Goal: Task Accomplishment & Management: Manage account settings

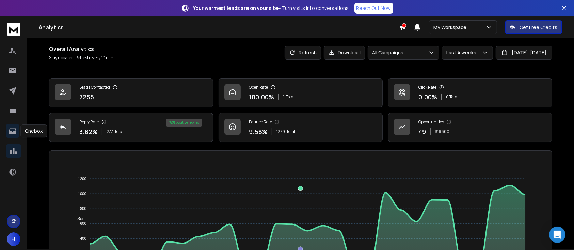
click at [14, 130] on icon at bounding box center [13, 131] width 8 height 8
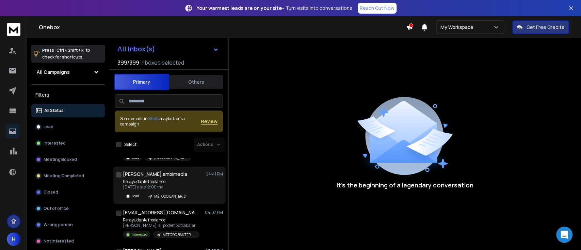
scroll to position [45, 0]
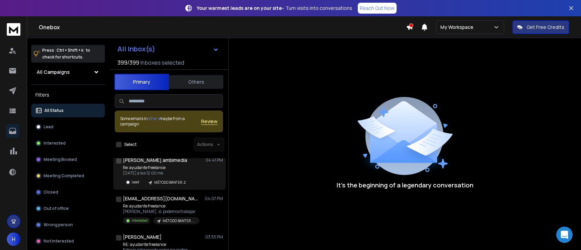
click at [168, 165] on p "Re: ayudante freelance" at bounding box center [156, 167] width 67 height 5
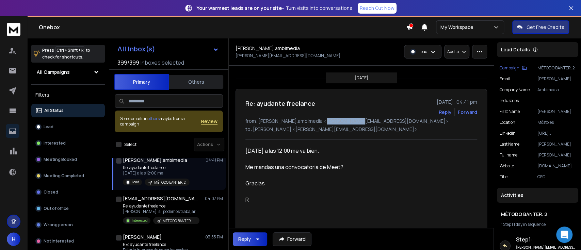
drag, startPoint x: 348, startPoint y: 121, endPoint x: 316, endPoint y: 121, distance: 32.3
click at [316, 121] on p "from: rafael.ambimedia <rafael@ambimedia.net>" at bounding box center [361, 121] width 232 height 7
copy p "ambimedia.net"
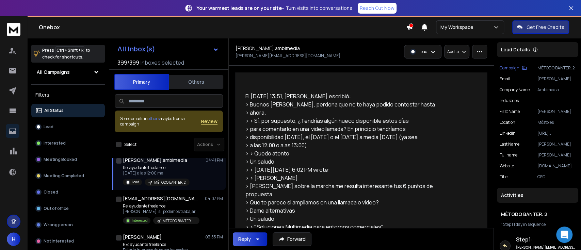
scroll to position [0, 0]
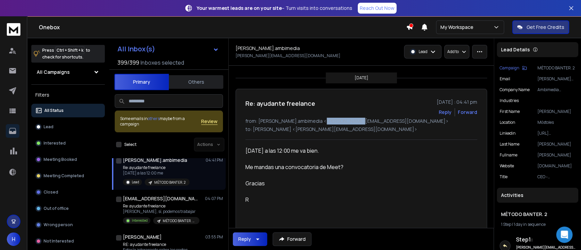
click at [441, 114] on button "Reply" at bounding box center [444, 112] width 13 height 7
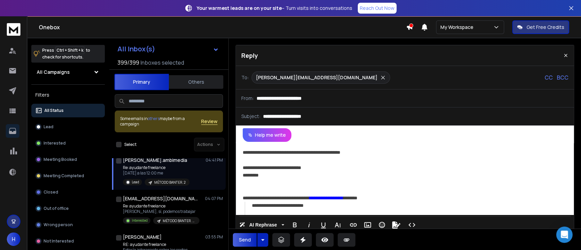
click at [264, 75] on p "rafael@ambimedia.net" at bounding box center [316, 77] width 121 height 7
click at [264, 75] on p "[PERSON_NAME][EMAIL_ADDRESS][DOMAIN_NAME]" at bounding box center [316, 77] width 121 height 7
copy p
click at [312, 168] on div "**********" at bounding box center [400, 167] width 315 height 7
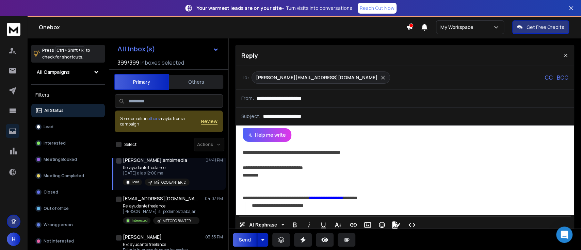
click at [334, 167] on div "**********" at bounding box center [400, 167] width 315 height 7
click at [332, 170] on div "**********" at bounding box center [400, 167] width 315 height 7
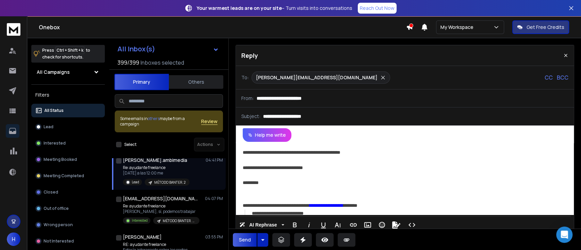
click at [243, 240] on button "Send" at bounding box center [245, 240] width 24 height 14
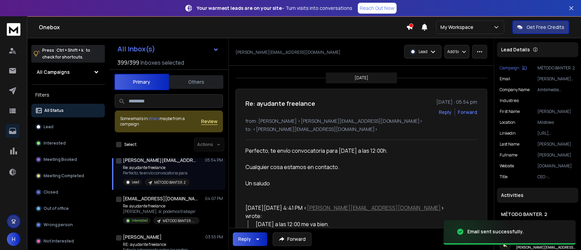
click at [417, 53] on div "Lead" at bounding box center [422, 51] width 37 height 13
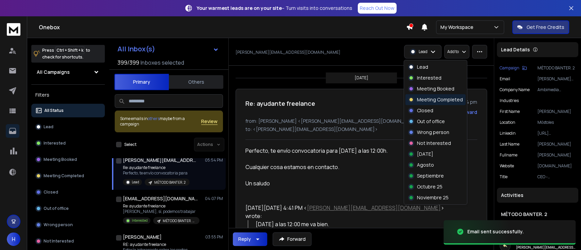
click at [426, 96] on div "Meeting Completed" at bounding box center [435, 99] width 60 height 11
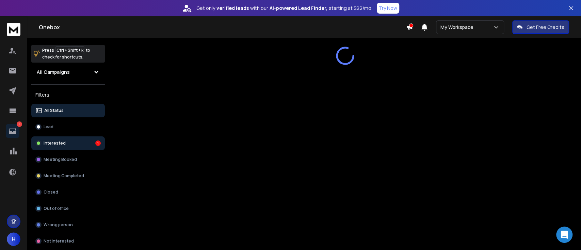
click at [78, 143] on button "Interested 1" at bounding box center [67, 143] width 73 height 14
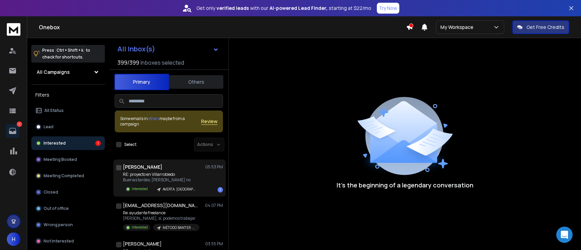
click at [188, 174] on p "RE: proyecto en Villarrobledo" at bounding box center [161, 174] width 77 height 5
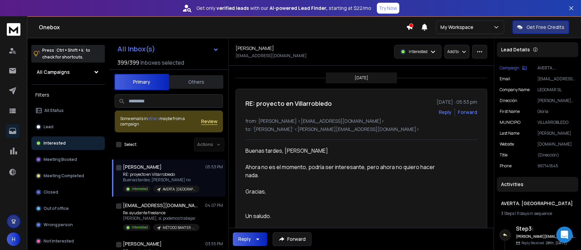
click at [412, 49] on p "Interested" at bounding box center [418, 51] width 19 height 5
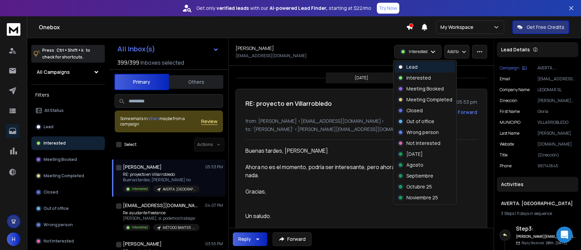
click at [423, 65] on div "Lead" at bounding box center [425, 67] width 60 height 11
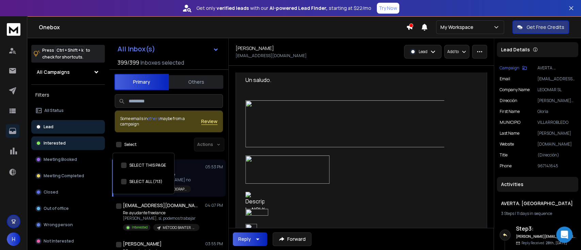
click at [57, 132] on button "Lead" at bounding box center [67, 127] width 73 height 14
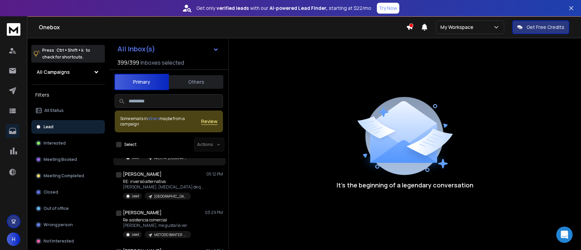
scroll to position [45, 0]
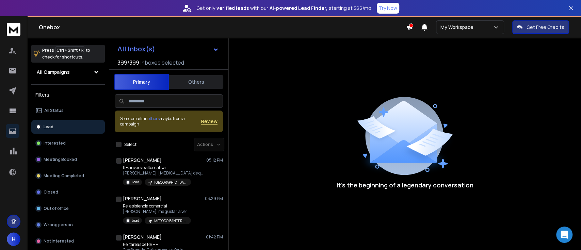
click at [168, 172] on p "[PERSON_NAME], [MEDICAL_DATA] de quines" at bounding box center [164, 172] width 82 height 5
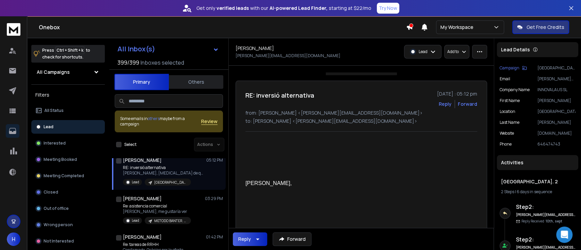
scroll to position [0, 0]
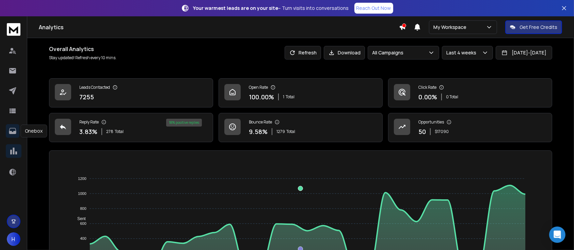
click at [11, 133] on icon at bounding box center [12, 131] width 7 height 6
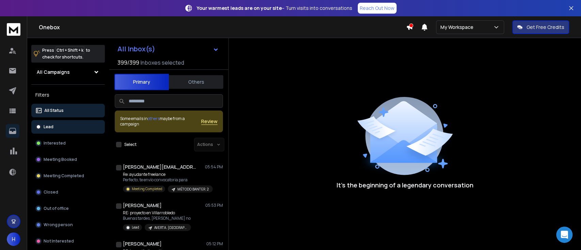
click at [58, 127] on button "Lead" at bounding box center [67, 127] width 73 height 14
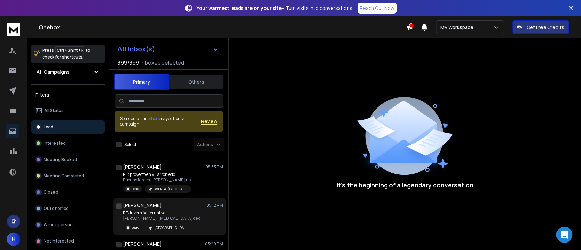
click at [174, 210] on p "RE: inversió alternativa" at bounding box center [164, 212] width 82 height 5
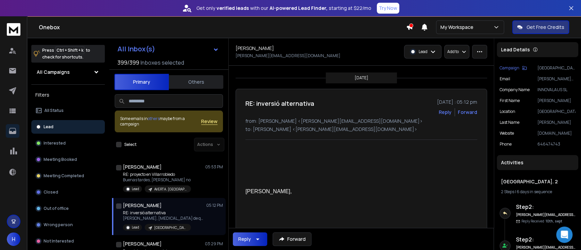
scroll to position [45, 0]
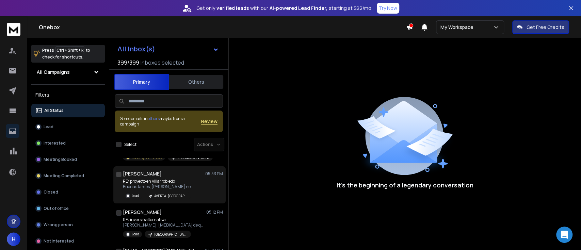
scroll to position [45, 0]
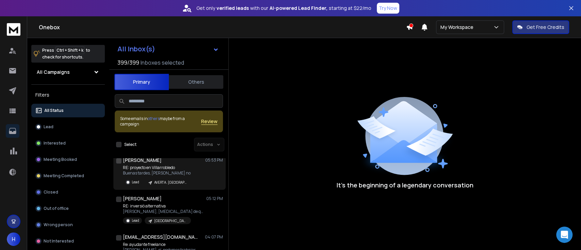
click at [161, 175] on p "Buenas tardes, [PERSON_NAME] no" at bounding box center [157, 172] width 68 height 5
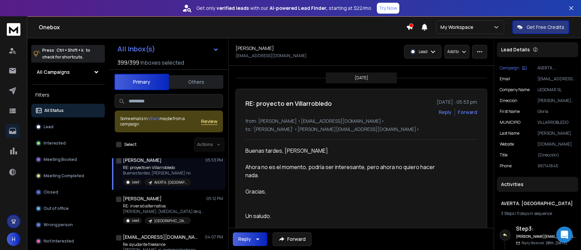
click at [544, 78] on p "gloria@legomar.com" at bounding box center [556, 78] width 38 height 5
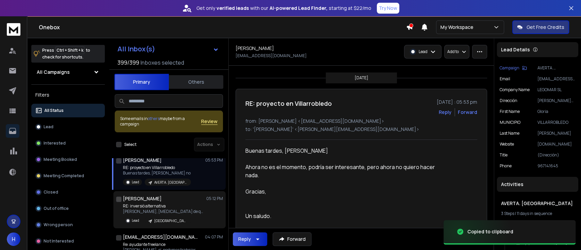
click at [175, 199] on div "Jordi Garcia Serra 05:12 PM" at bounding box center [173, 198] width 100 height 7
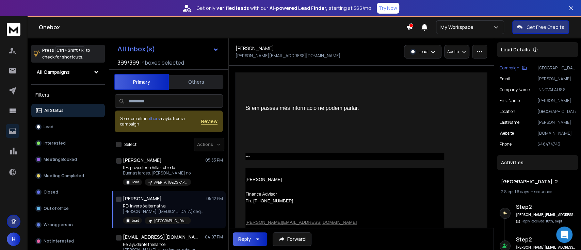
scroll to position [136, 0]
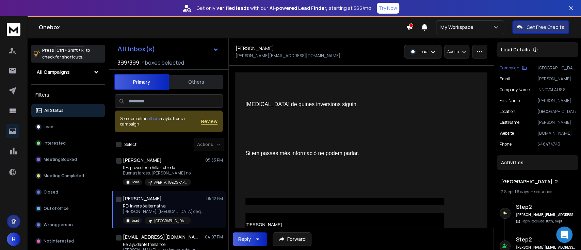
click at [551, 80] on p "jordi@innovalaus.com" at bounding box center [556, 78] width 38 height 5
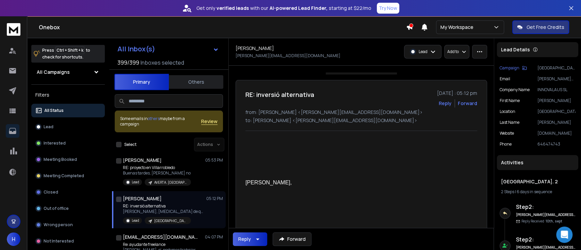
scroll to position [0, 0]
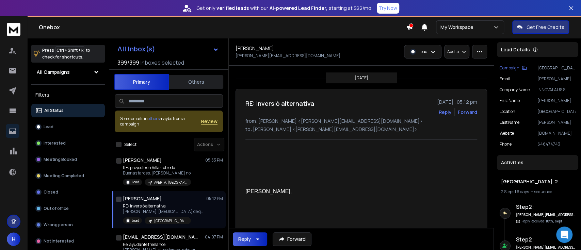
click at [419, 55] on div "Lead" at bounding box center [422, 51] width 37 height 13
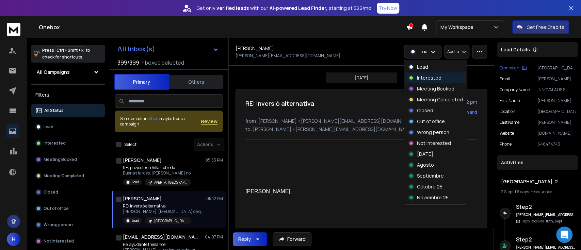
click at [417, 77] on p "Interested" at bounding box center [429, 78] width 24 height 7
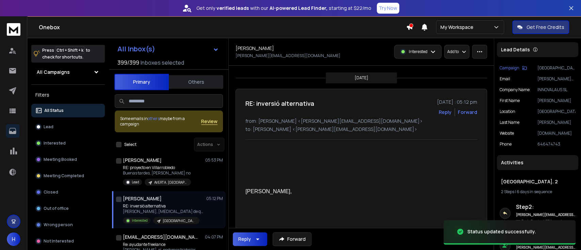
click at [457, 51] on p "Add to" at bounding box center [453, 51] width 12 height 5
click at [460, 65] on div "Subsequence" at bounding box center [468, 67] width 40 height 7
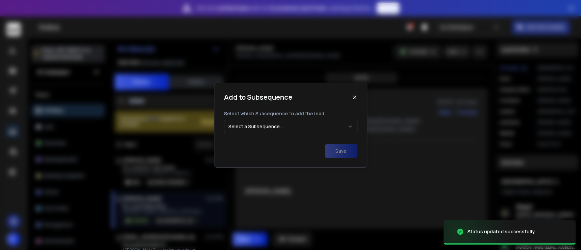
click at [267, 127] on button "Select a Subsequence..." at bounding box center [290, 127] width 133 height 14
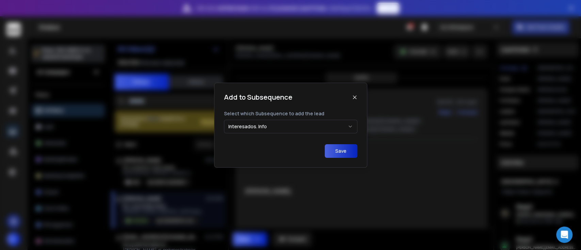
click at [333, 151] on button "Save" at bounding box center [341, 151] width 33 height 14
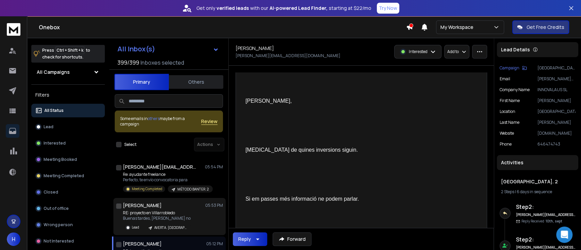
click at [169, 210] on div "Gloria - Legomar 05:53 PM RE: proyecto en Villarrobledo Buenas tardes, Ignacio …" at bounding box center [173, 216] width 100 height 29
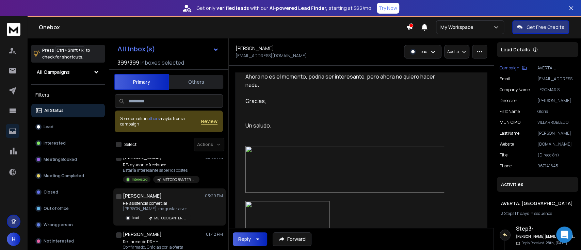
scroll to position [181, 0]
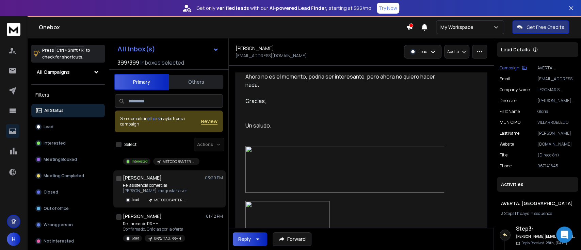
click at [169, 187] on p "Re: asistencia comercial" at bounding box center [157, 185] width 68 height 5
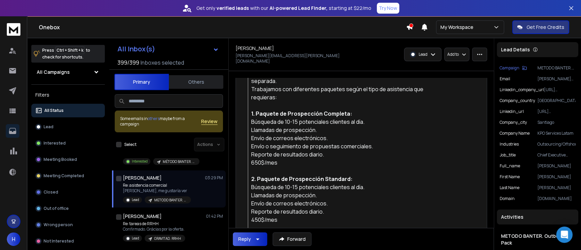
scroll to position [0, 0]
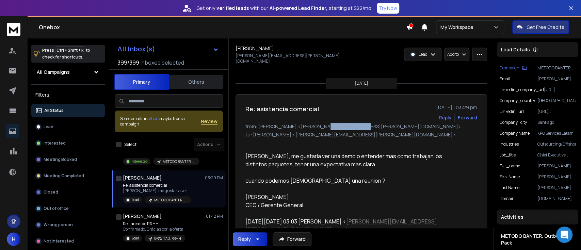
drag, startPoint x: 348, startPoint y: 121, endPoint x: 316, endPoint y: 121, distance: 32.0
click at [316, 123] on p "from: carlos cova <carlos.cova@kposervices.cl>" at bounding box center [361, 126] width 232 height 7
copy p "kposervices.cl"
click at [443, 114] on button "Reply" at bounding box center [444, 117] width 13 height 7
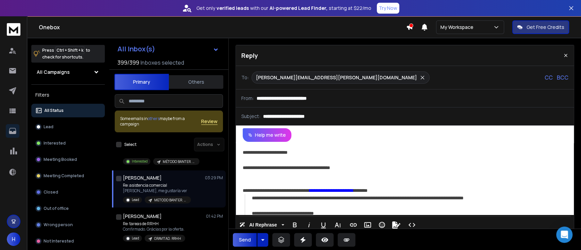
click at [293, 167] on div "**********" at bounding box center [400, 167] width 315 height 7
click at [395, 166] on div "**********" at bounding box center [400, 167] width 315 height 7
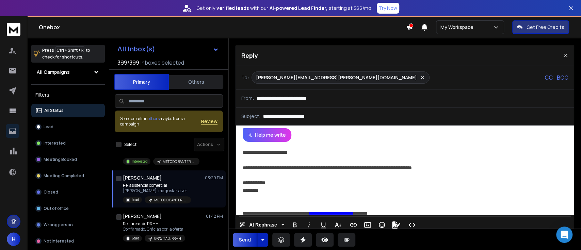
click at [238, 246] on button "Send" at bounding box center [245, 240] width 24 height 14
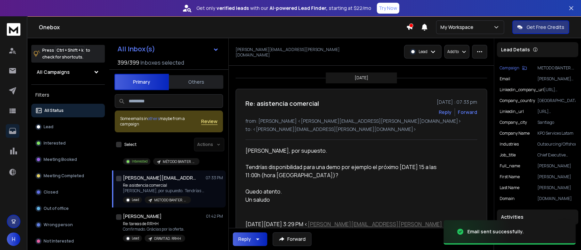
click at [417, 53] on div "Lead" at bounding box center [422, 51] width 37 height 13
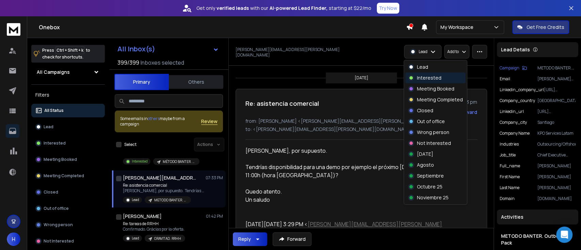
click at [435, 80] on p "Interested" at bounding box center [429, 78] width 24 height 7
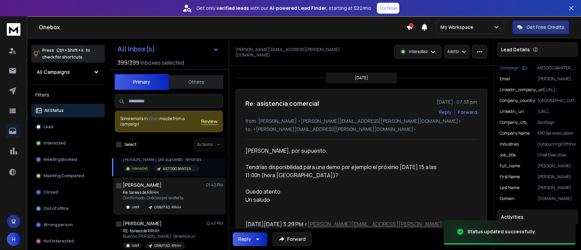
scroll to position [227, 0]
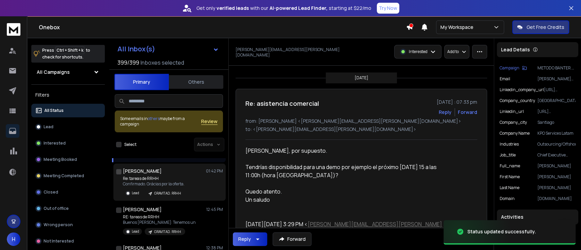
click at [178, 181] on p "Confirmado. Grácias por la oferta." at bounding box center [154, 183] width 62 height 5
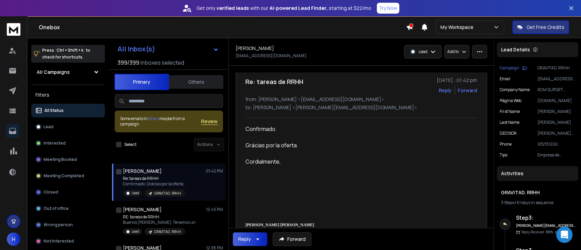
scroll to position [0, 0]
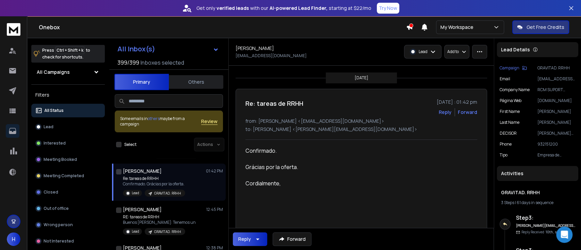
click at [420, 55] on div "Lead" at bounding box center [422, 51] width 37 height 13
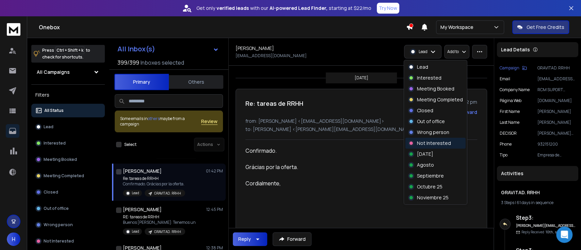
click at [434, 142] on p "Not Interested" at bounding box center [434, 143] width 34 height 7
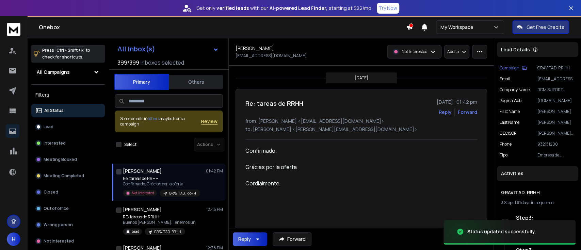
click at [453, 53] on p "Add to" at bounding box center [453, 51] width 12 height 5
click at [456, 69] on div "Subsequence" at bounding box center [468, 67] width 40 height 7
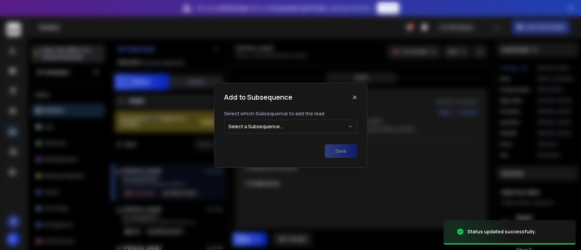
click at [316, 126] on button "Select a Subsequence..." at bounding box center [290, 127] width 133 height 14
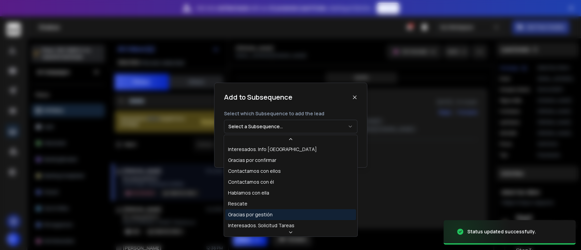
scroll to position [29, 0]
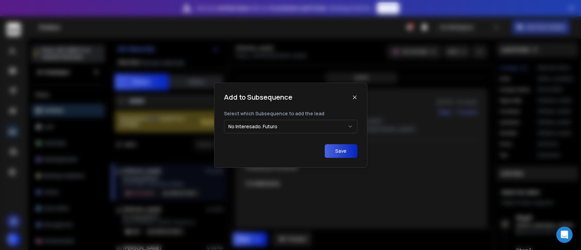
click at [340, 152] on button "Save" at bounding box center [341, 151] width 33 height 14
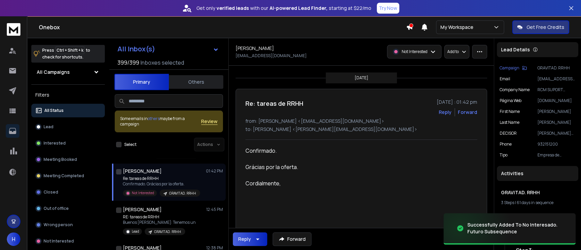
click at [542, 78] on p "jclos@suportempresa.com" at bounding box center [556, 78] width 38 height 5
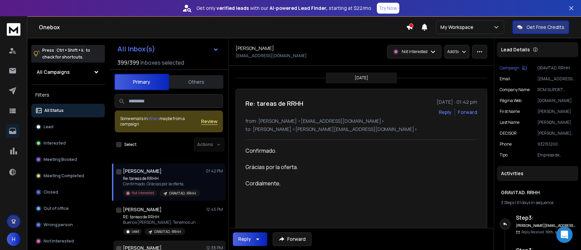
scroll to position [272, 0]
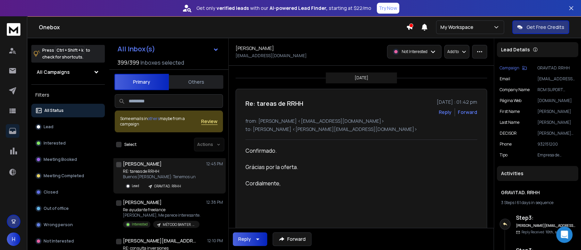
click at [169, 176] on p "Buenos días, [PERSON_NAME]: Tenemos un" at bounding box center [159, 176] width 73 height 5
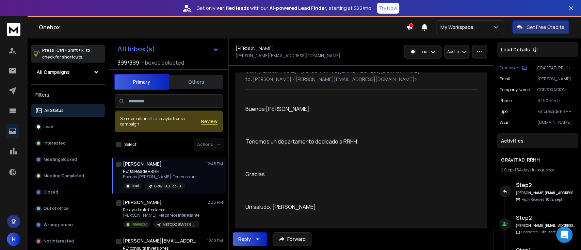
scroll to position [0, 0]
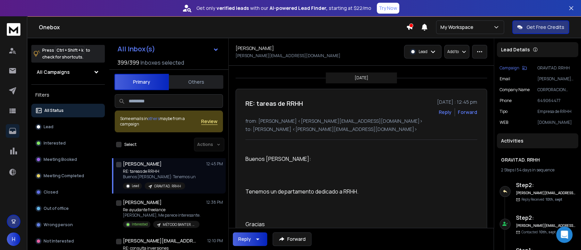
click at [552, 80] on p "f.soto@cfazuaga.com" at bounding box center [556, 78] width 38 height 5
click at [423, 54] on p "Lead" at bounding box center [422, 51] width 9 height 5
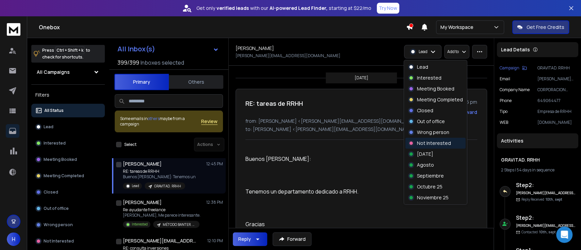
click at [428, 143] on p "Not Interested" at bounding box center [434, 143] width 34 height 7
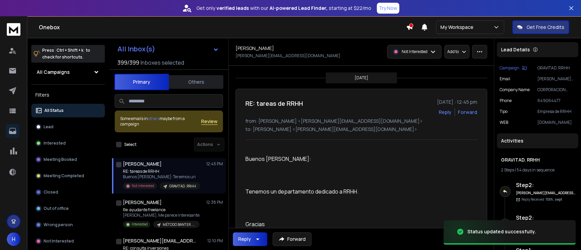
scroll to position [317, 0]
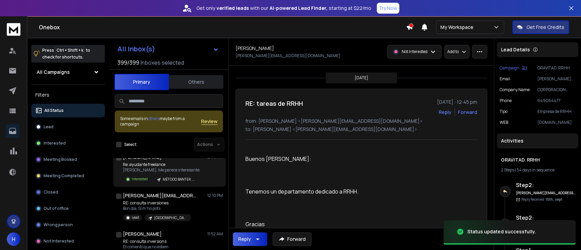
click at [182, 176] on div "MÉTODO BANTER. Catch all" at bounding box center [176, 179] width 46 height 7
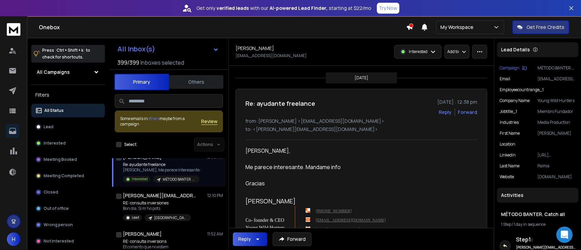
click at [504, 69] on p "Campaign" at bounding box center [509, 67] width 20 height 5
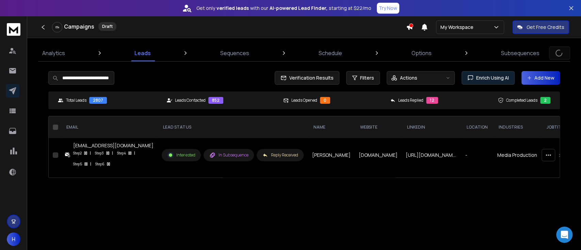
click at [491, 78] on span "Enrich Using AI" at bounding box center [490, 78] width 35 height 7
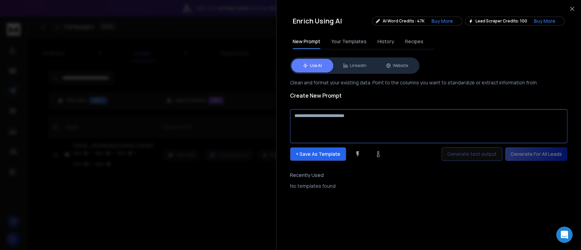
click at [342, 114] on textarea at bounding box center [428, 126] width 277 height 34
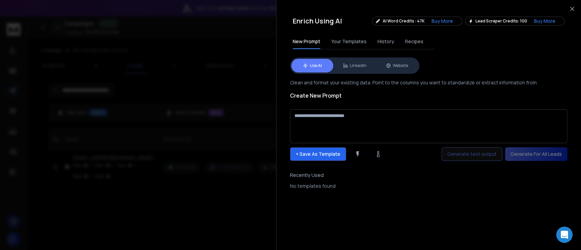
click at [241, 51] on div at bounding box center [290, 125] width 581 height 250
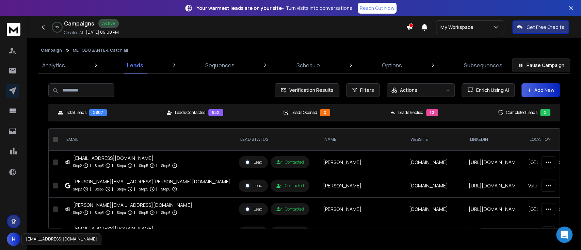
click at [16, 240] on span "H" at bounding box center [14, 239] width 14 height 14
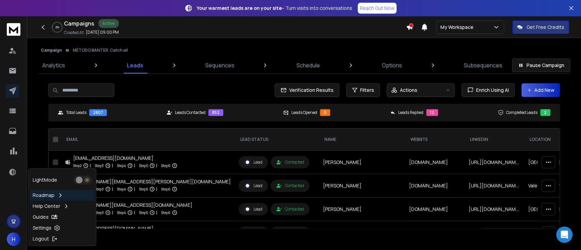
drag, startPoint x: 1, startPoint y: 203, endPoint x: 7, endPoint y: 180, distance: 23.9
click at [1, 203] on div "H" at bounding box center [13, 134] width 27 height 236
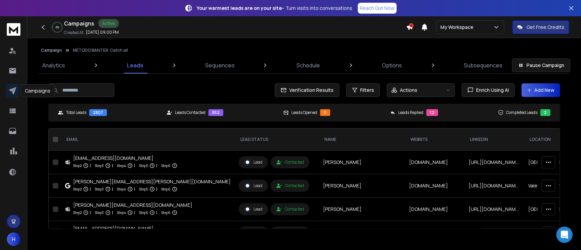
click at [11, 89] on icon at bounding box center [12, 90] width 7 height 7
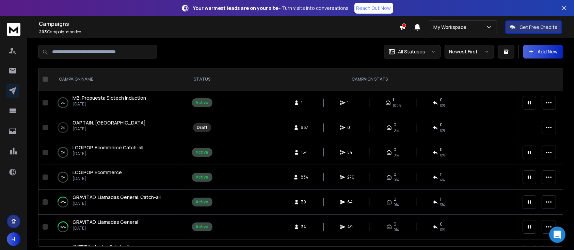
click at [109, 172] on span "LOGIPOP. Ecommerce" at bounding box center [96, 172] width 49 height 6
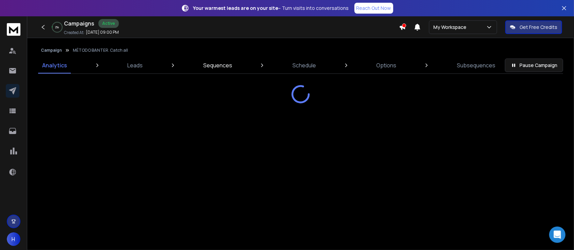
click at [215, 61] on p "Sequences" at bounding box center [217, 65] width 29 height 8
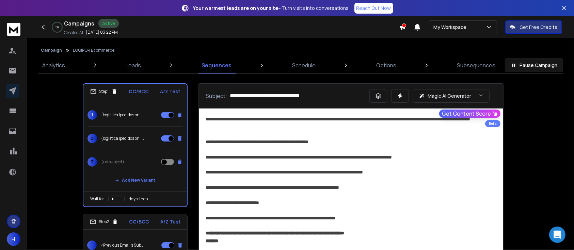
click at [114, 139] on p "{logística |pedidos online|envíos}" at bounding box center [123, 138] width 44 height 5
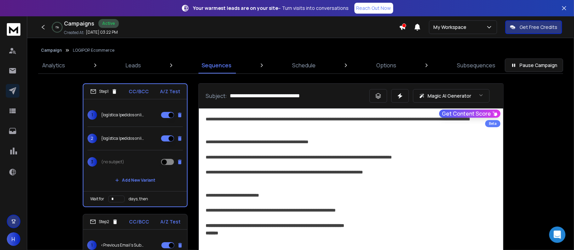
click at [444, 156] on div "**********" at bounding box center [350, 156] width 291 height 7
click at [122, 132] on div "2 {logística |pedidos online|envíos}" at bounding box center [134, 138] width 95 height 23
click at [125, 136] on p "{logística |pedidos online|envíos}" at bounding box center [123, 138] width 44 height 5
click at [128, 114] on p "{logística |pedidos online|envíos}" at bounding box center [123, 114] width 44 height 5
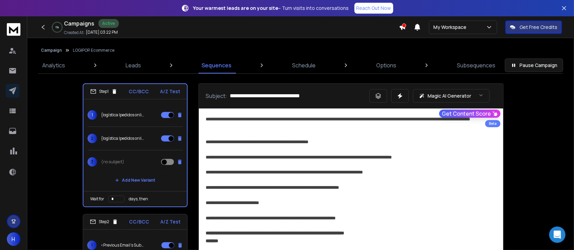
click at [130, 118] on div "1 {logística |pedidos online|envíos}" at bounding box center [115, 115] width 57 height 10
click at [115, 138] on p "{logística |pedidos online|envíos}" at bounding box center [123, 138] width 44 height 5
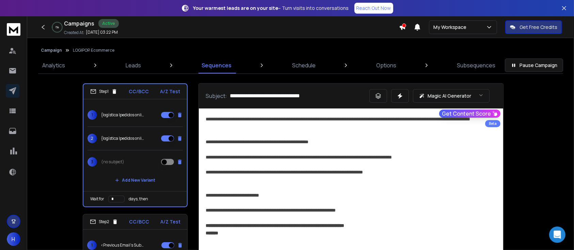
click at [117, 109] on div "1 {logística |pedidos online|envíos}" at bounding box center [134, 114] width 95 height 23
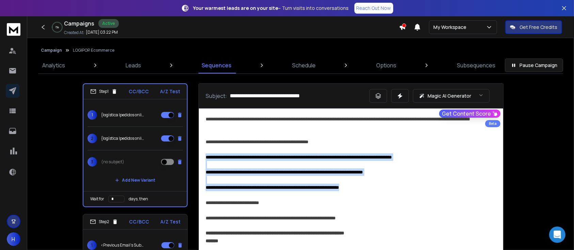
drag, startPoint x: 392, startPoint y: 187, endPoint x: 203, endPoint y: 159, distance: 191.2
click at [202, 159] on div "**********" at bounding box center [351, 184] width 304 height 150
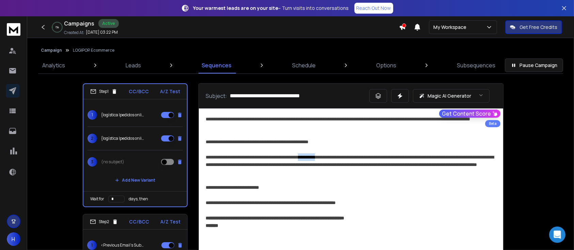
drag, startPoint x: 348, startPoint y: 156, endPoint x: 325, endPoint y: 156, distance: 22.8
click at [325, 156] on div "**********" at bounding box center [350, 164] width 291 height 23
drag, startPoint x: 378, startPoint y: 158, endPoint x: 204, endPoint y: 160, distance: 173.9
click at [204, 160] on div "**********" at bounding box center [351, 184] width 304 height 150
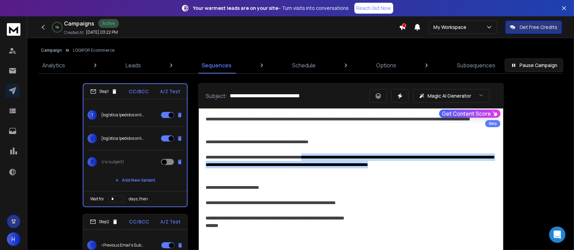
drag, startPoint x: 326, startPoint y: 156, endPoint x: 339, endPoint y: 171, distance: 19.0
click at [339, 171] on div "**********" at bounding box center [350, 164] width 291 height 23
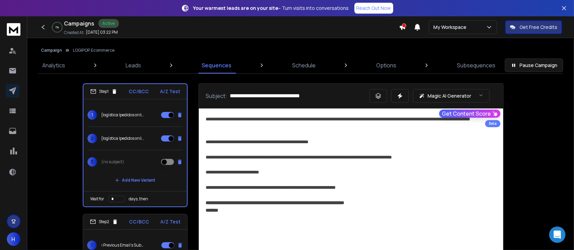
click at [362, 176] on div "**********" at bounding box center [350, 171] width 291 height 7
drag, startPoint x: 273, startPoint y: 173, endPoint x: 311, endPoint y: 179, distance: 38.2
click at [309, 179] on div "**********" at bounding box center [351, 184] width 304 height 150
click at [449, 159] on div "**********" at bounding box center [350, 156] width 291 height 7
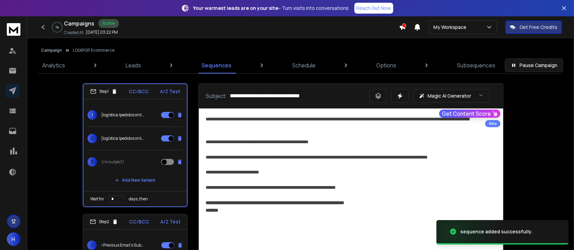
click at [132, 118] on div "1 {logística |pedidos online|envíos}" at bounding box center [115, 115] width 57 height 10
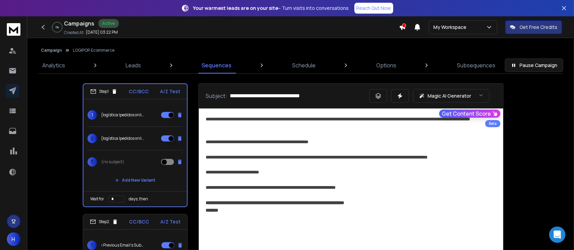
click at [127, 135] on div "2 {logística |pedidos online|envíos}" at bounding box center [115, 139] width 57 height 10
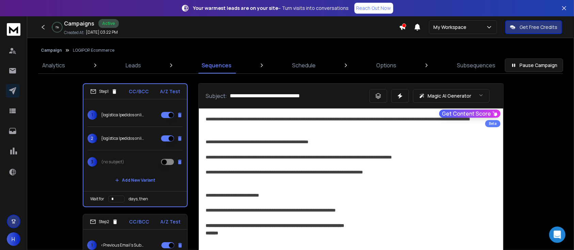
click at [206, 170] on div "**********" at bounding box center [350, 171] width 291 height 7
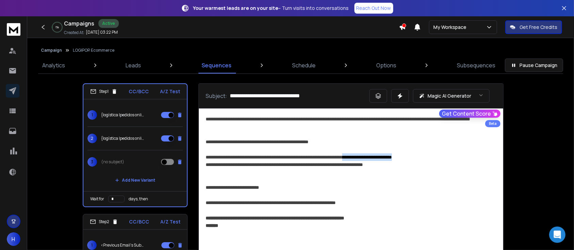
drag, startPoint x: 440, startPoint y: 158, endPoint x: 378, endPoint y: 159, distance: 61.2
click at [378, 159] on div "**********" at bounding box center [350, 156] width 291 height 7
click at [414, 153] on div at bounding box center [350, 149] width 291 height 7
drag, startPoint x: 411, startPoint y: 158, endPoint x: 465, endPoint y: 158, distance: 54.8
click at [465, 158] on div "**********" at bounding box center [350, 156] width 291 height 7
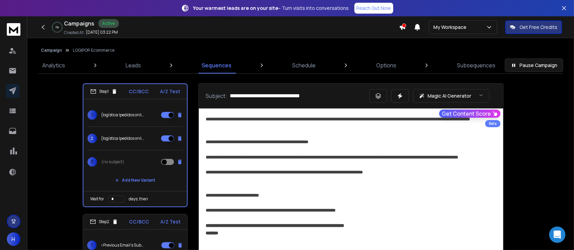
click at [336, 173] on div "**********" at bounding box center [350, 171] width 291 height 7
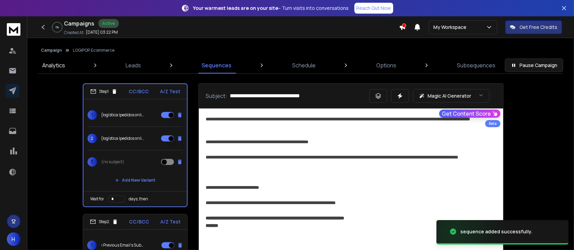
click at [51, 69] on link "Analytics" at bounding box center [53, 65] width 31 height 16
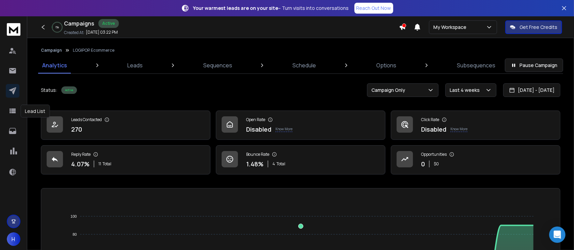
click at [5, 89] on div "H" at bounding box center [13, 134] width 27 height 236
click at [11, 90] on icon at bounding box center [12, 90] width 7 height 7
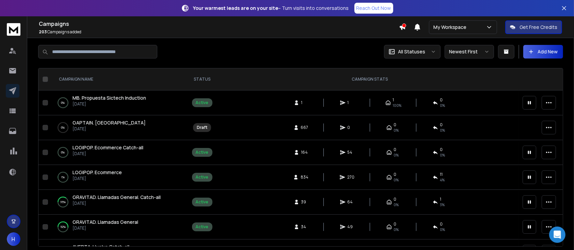
click at [123, 51] on input at bounding box center [97, 52] width 119 height 14
click at [13, 52] on icon at bounding box center [13, 51] width 8 height 8
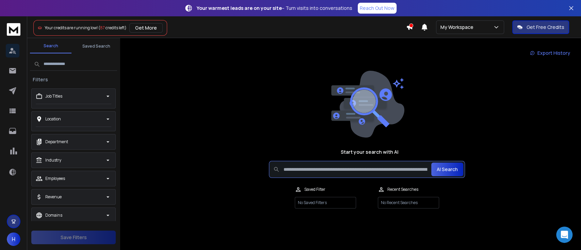
click at [76, 101] on div "Job Titles" at bounding box center [73, 98] width 84 height 20
click at [81, 95] on div "Job Titles" at bounding box center [74, 96] width 76 height 7
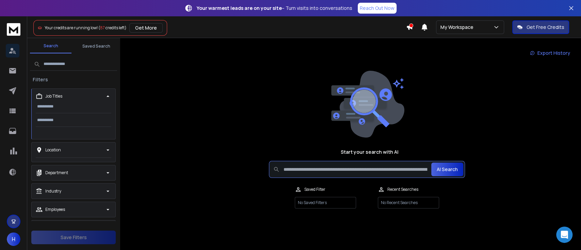
click at [81, 95] on div "Job Titles" at bounding box center [74, 96] width 76 height 7
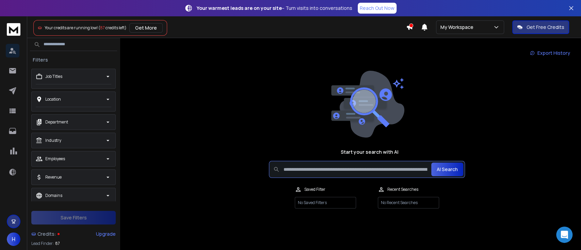
click at [66, 160] on div "Employees" at bounding box center [74, 158] width 76 height 7
click at [67, 160] on div "Employees" at bounding box center [74, 158] width 76 height 7
click at [75, 140] on div "Industry" at bounding box center [74, 140] width 76 height 7
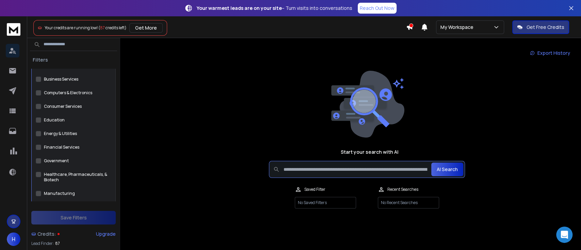
click at [74, 160] on div "Government" at bounding box center [74, 160] width 76 height 5
click at [54, 162] on label "Government" at bounding box center [56, 160] width 25 height 5
click at [41, 162] on button "Government" at bounding box center [38, 160] width 5 height 5
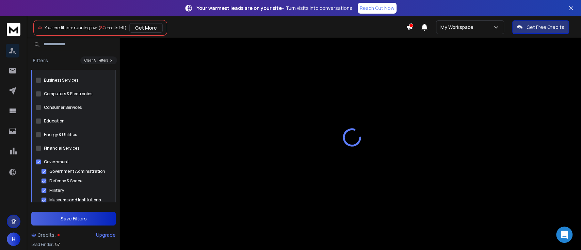
click at [52, 160] on label "Government" at bounding box center [56, 161] width 25 height 5
click at [41, 160] on button "Government" at bounding box center [38, 161] width 5 height 5
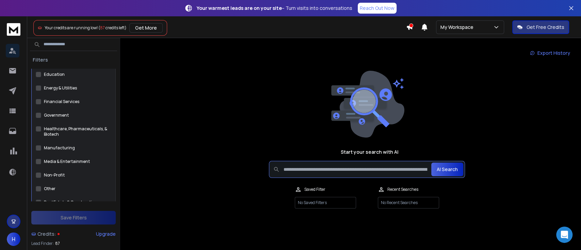
scroll to position [181, 0]
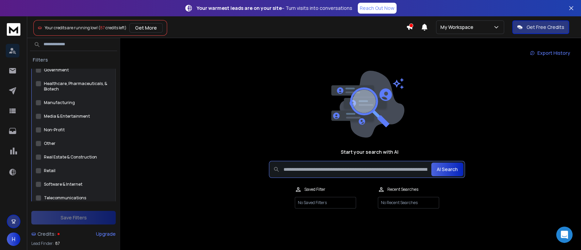
click at [55, 114] on label "Media & Entertainment" at bounding box center [67, 116] width 46 height 5
click at [41, 114] on Entertainment "Media & Entertainment" at bounding box center [38, 116] width 5 height 5
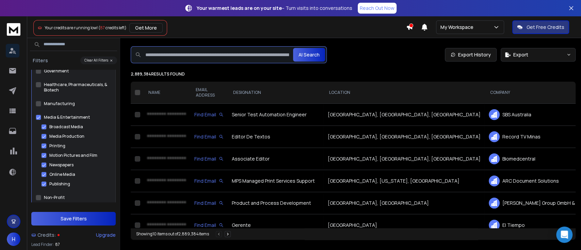
click at [55, 115] on label "Media & Entertainment" at bounding box center [67, 117] width 46 height 5
click at [41, 115] on Entertainment "Media & Entertainment" at bounding box center [38, 117] width 5 height 5
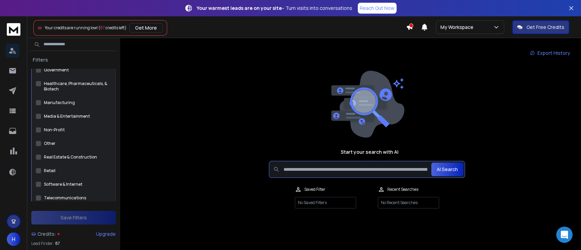
scroll to position [227, 0]
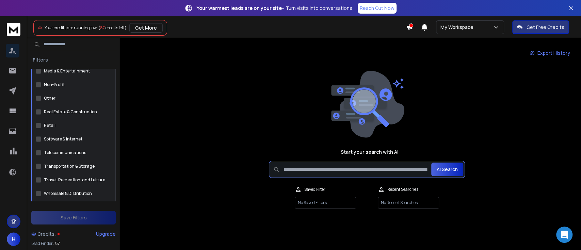
click at [36, 123] on button "Retail" at bounding box center [38, 125] width 5 height 5
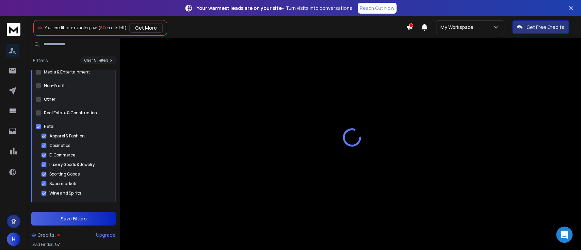
click at [44, 125] on div "Retail" at bounding box center [74, 126] width 76 height 5
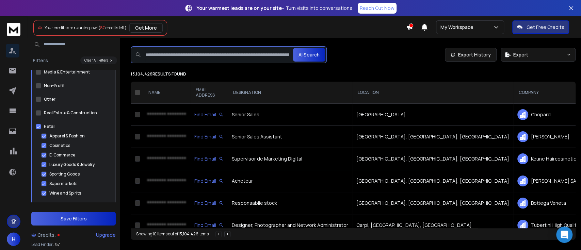
click at [40, 124] on button "Retail" at bounding box center [38, 126] width 5 height 5
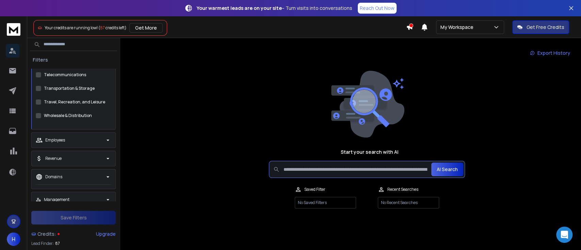
scroll to position [272, 0]
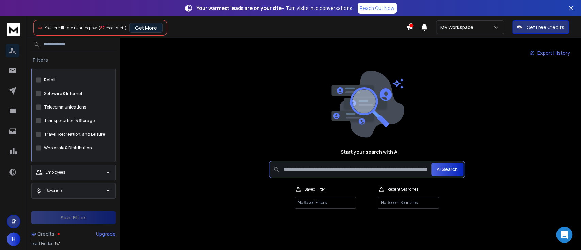
click at [140, 28] on button "Get More" at bounding box center [145, 28] width 33 height 10
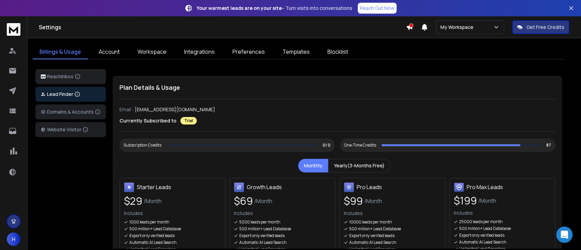
click at [78, 113] on button "Domains & Accounts" at bounding box center [70, 111] width 70 height 15
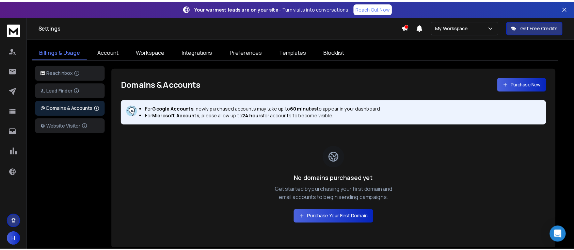
scroll to position [5, 0]
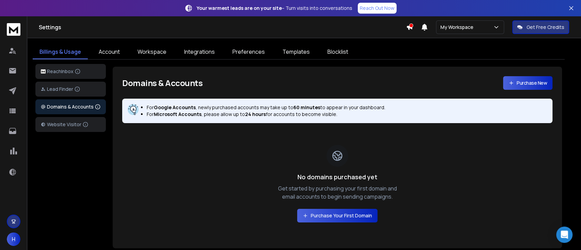
click at [321, 215] on link "Purchase Your First Domain" at bounding box center [337, 216] width 80 height 14
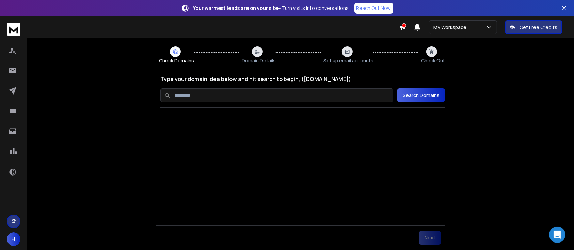
click at [269, 96] on input at bounding box center [276, 95] width 233 height 14
type input "**********"
click at [424, 96] on button "Search Domains" at bounding box center [421, 95] width 48 height 14
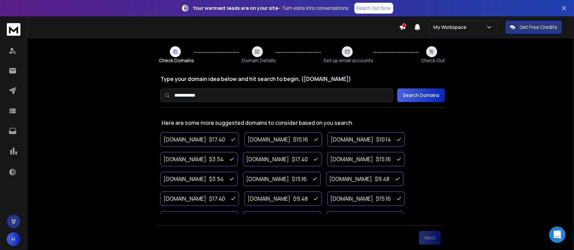
click at [188, 139] on h3 "metodobanter.net" at bounding box center [184, 139] width 43 height 8
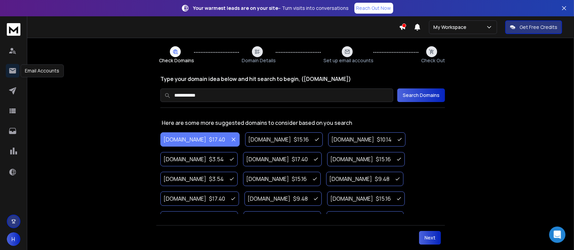
click at [9, 68] on icon at bounding box center [13, 71] width 8 height 8
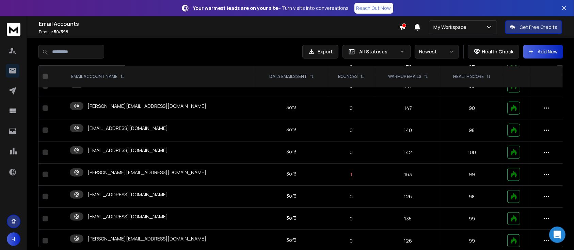
scroll to position [960, 0]
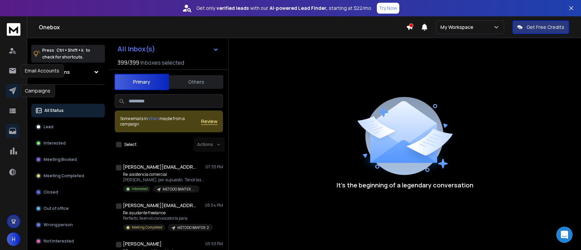
click at [14, 89] on icon at bounding box center [13, 91] width 8 height 8
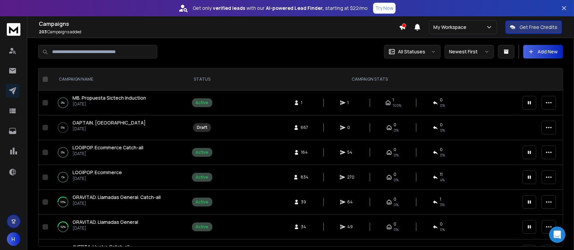
click at [135, 176] on div "1 % LOGIPOP. Ecommerce [DATE]" at bounding box center [116, 177] width 118 height 16
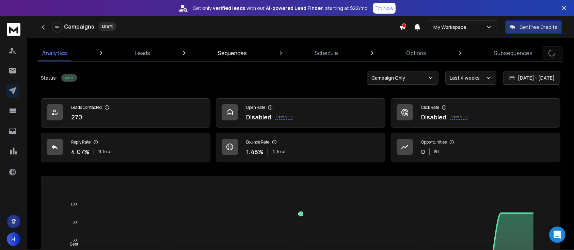
drag, startPoint x: 129, startPoint y: 83, endPoint x: 233, endPoint y: 56, distance: 107.9
click at [135, 81] on div "Status: Active Campaign Only Last 4 weeks [DATE] - [DATE]" at bounding box center [300, 78] width 519 height 14
click at [235, 55] on p "Sequences" at bounding box center [232, 53] width 29 height 8
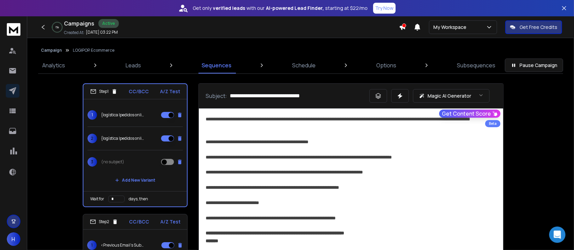
click at [124, 114] on p "{logística |pedidos online|envíos}" at bounding box center [123, 114] width 44 height 5
click at [121, 136] on p "{logística |pedidos online|envíos}" at bounding box center [123, 138] width 44 height 5
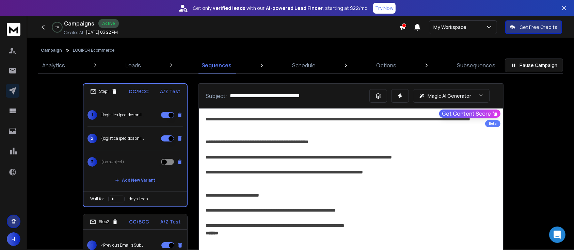
click at [125, 114] on p "{logística |pedidos online|envíos}" at bounding box center [123, 114] width 44 height 5
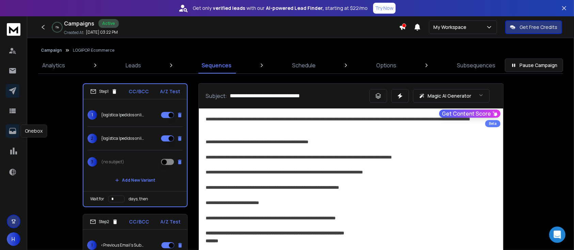
click at [13, 129] on icon at bounding box center [13, 131] width 8 height 8
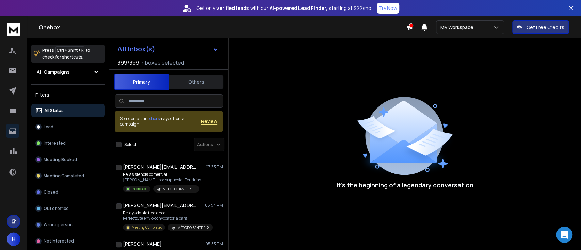
click at [158, 100] on input at bounding box center [169, 101] width 108 height 14
click at [12, 97] on link at bounding box center [13, 91] width 14 height 14
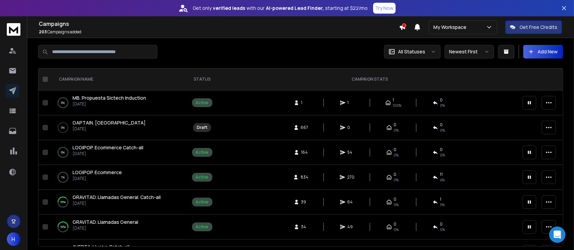
click at [121, 56] on input at bounding box center [97, 52] width 119 height 14
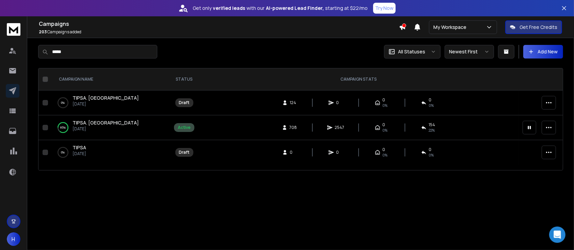
click at [89, 53] on input "*****" at bounding box center [97, 52] width 119 height 14
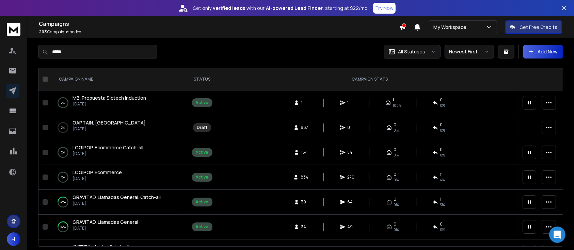
scroll to position [45, 0]
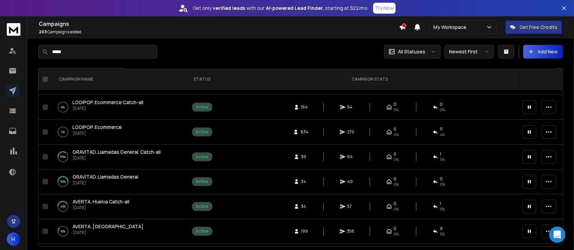
click at [85, 51] on input "*****" at bounding box center [97, 52] width 119 height 14
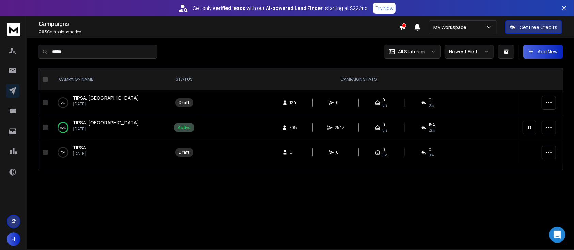
type input "*****"
click at [96, 127] on p "3 months ago" at bounding box center [105, 128] width 66 height 5
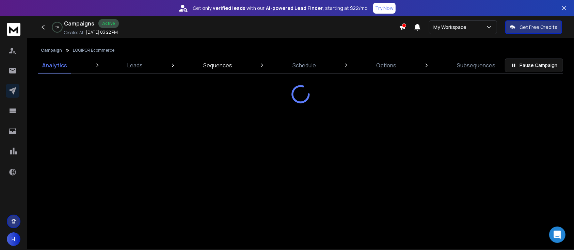
click at [226, 67] on p "Sequences" at bounding box center [217, 65] width 29 height 8
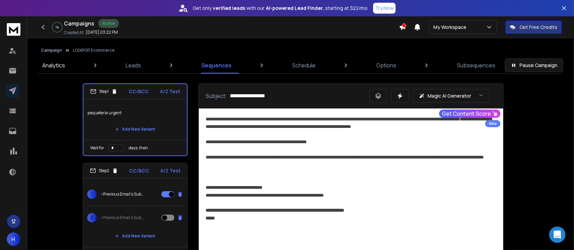
click at [49, 68] on p "Analytics" at bounding box center [53, 65] width 23 height 8
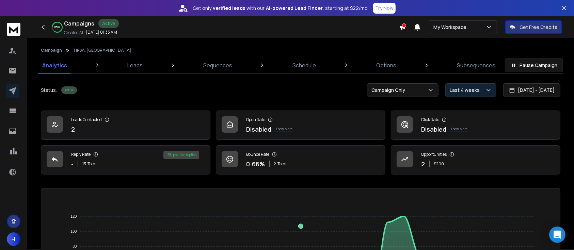
click at [452, 91] on p "Last 4 weeks" at bounding box center [465, 90] width 33 height 7
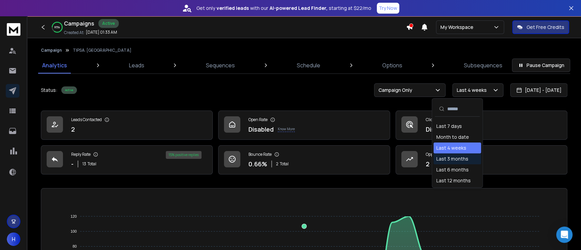
click at [456, 160] on div "Last 3 months" at bounding box center [452, 158] width 32 height 7
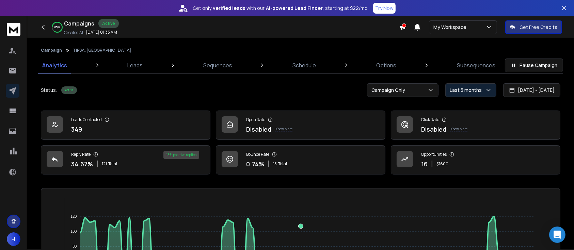
click at [449, 88] on p "Last 3 months" at bounding box center [466, 90] width 35 height 7
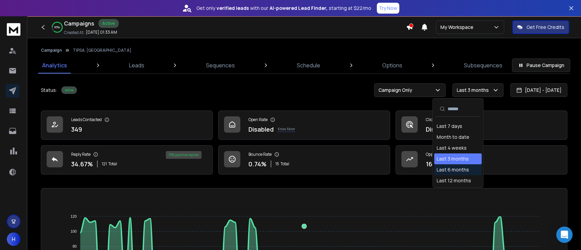
click at [461, 172] on div "Last 6 months" at bounding box center [452, 169] width 32 height 7
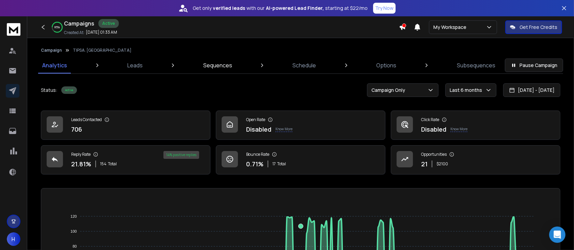
click at [217, 67] on p "Sequences" at bounding box center [217, 65] width 29 height 8
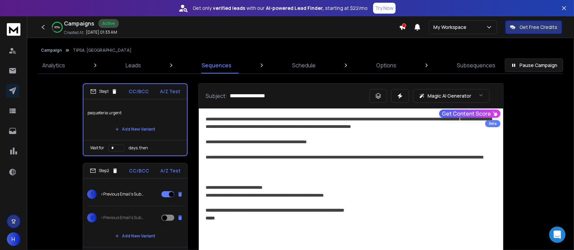
click at [143, 115] on p "paqueteria urgent" at bounding box center [134, 112] width 95 height 19
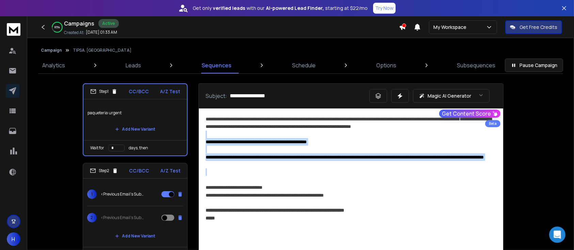
drag, startPoint x: 281, startPoint y: 164, endPoint x: 194, endPoint y: 134, distance: 92.1
click at [194, 134] on div "**********" at bounding box center [300, 181] width 435 height 196
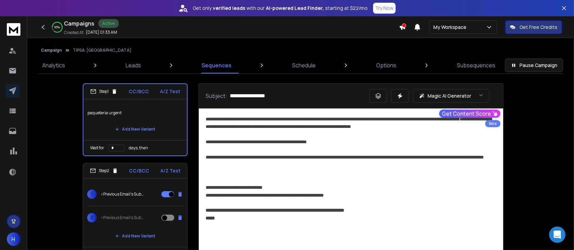
click at [354, 181] on div at bounding box center [350, 179] width 291 height 7
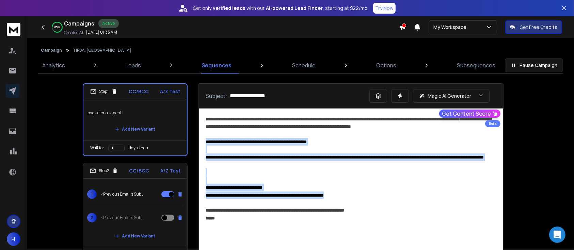
drag, startPoint x: 362, startPoint y: 197, endPoint x: 204, endPoint y: 144, distance: 166.6
click at [204, 144] on div "**********" at bounding box center [351, 184] width 304 height 150
copy div "**********"
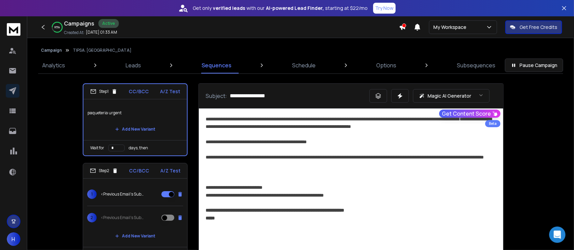
click at [540, 182] on div "**********" at bounding box center [300, 181] width 525 height 201
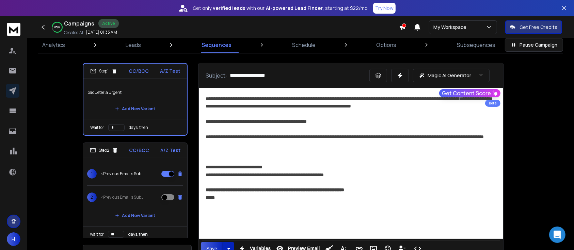
scroll to position [38, 0]
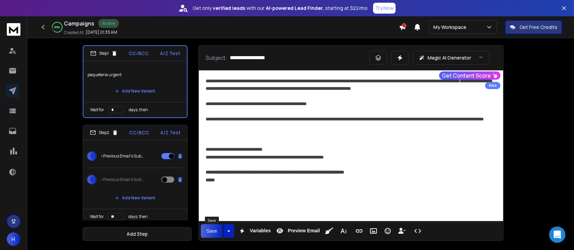
drag, startPoint x: 210, startPoint y: 230, endPoint x: 212, endPoint y: 227, distance: 4.0
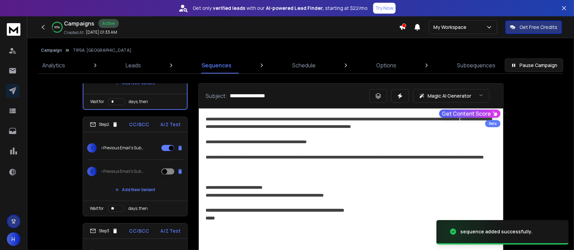
scroll to position [0, 0]
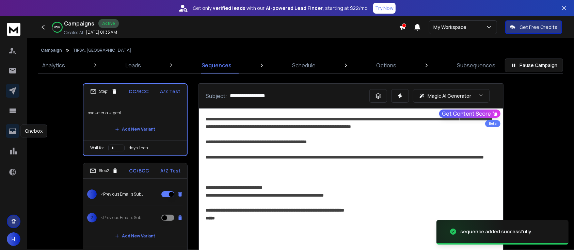
click at [16, 131] on icon at bounding box center [12, 131] width 7 height 6
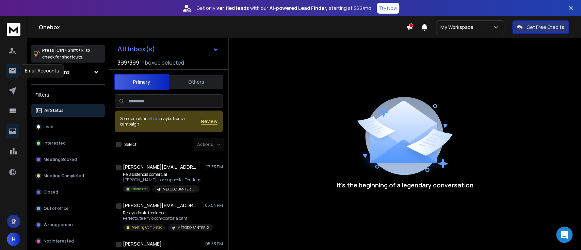
click at [14, 69] on icon at bounding box center [13, 71] width 8 height 8
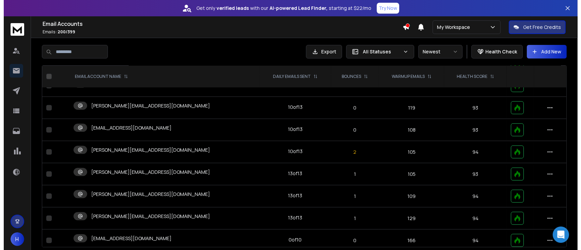
scroll to position [3530, 0]
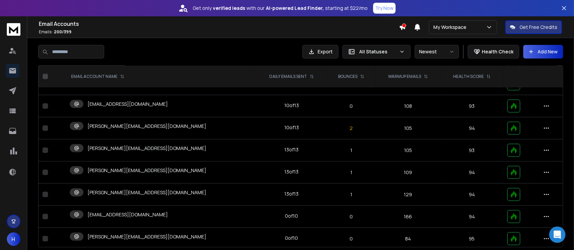
click at [47, 126] on button "button" at bounding box center [45, 128] width 5 height 5
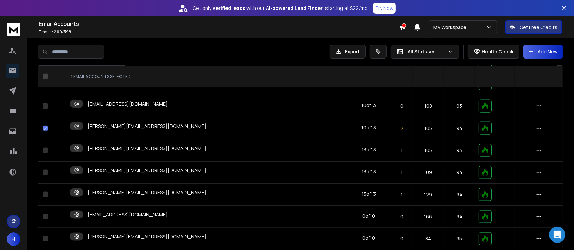
click at [44, 148] on button "button" at bounding box center [45, 150] width 5 height 5
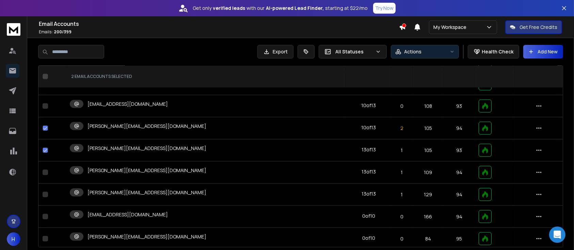
click at [418, 52] on p "Actions" at bounding box center [412, 51] width 17 height 7
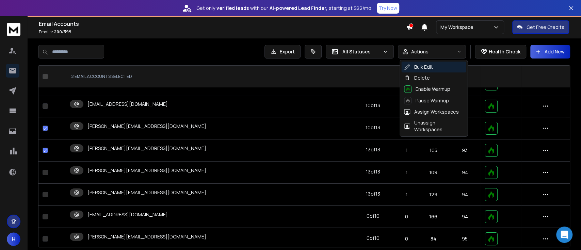
click at [437, 67] on div "Bulk Edit" at bounding box center [433, 67] width 65 height 11
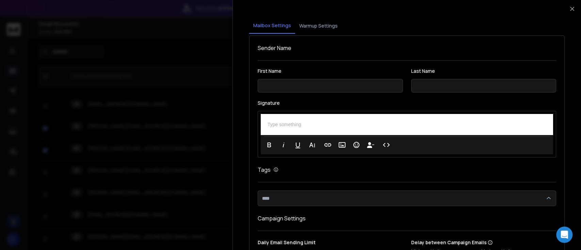
click at [321, 29] on button "Warmup Settings" at bounding box center [318, 25] width 47 height 15
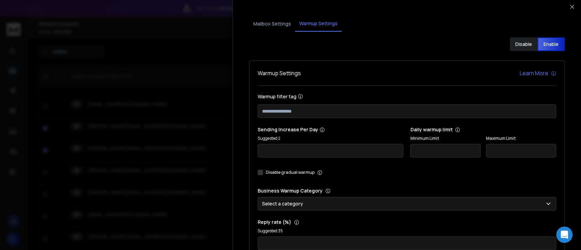
scroll to position [0, 0]
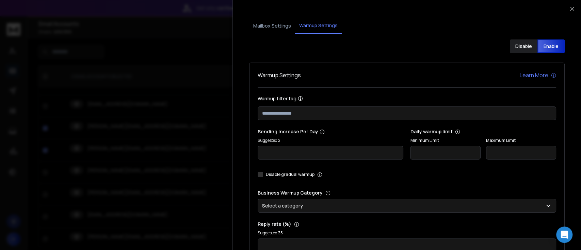
click at [269, 26] on button "Mailbox Settings" at bounding box center [272, 25] width 46 height 15
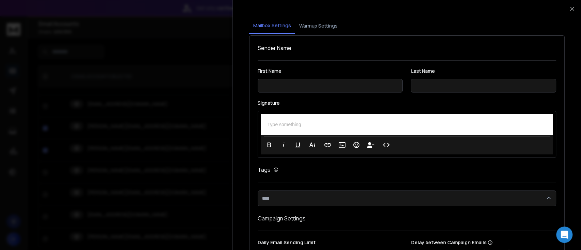
click at [319, 27] on button "Warmup Settings" at bounding box center [318, 25] width 47 height 15
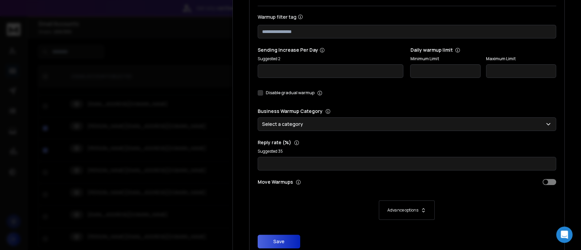
scroll to position [90, 0]
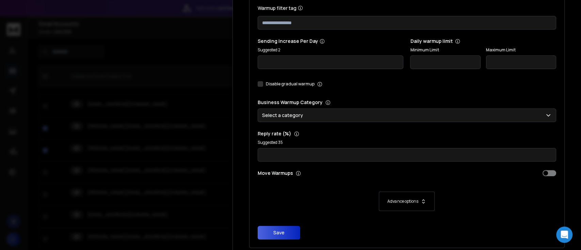
click at [192, 145] on div at bounding box center [290, 125] width 581 height 250
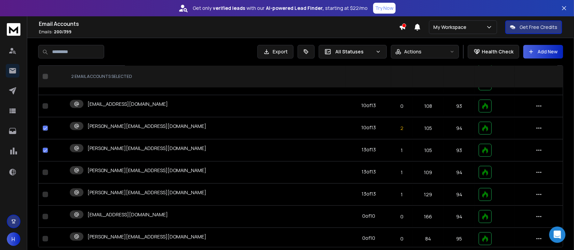
click at [190, 51] on div at bounding box center [145, 52] width 215 height 14
click at [35, 111] on button "Select this Page" at bounding box center [36, 108] width 5 height 5
click at [413, 51] on p "Actions" at bounding box center [412, 51] width 17 height 7
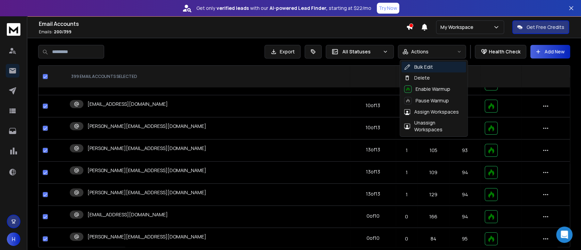
click at [425, 66] on div "Bulk Edit" at bounding box center [418, 67] width 29 height 7
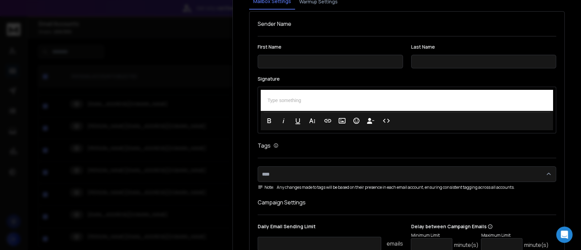
scroll to position [0, 0]
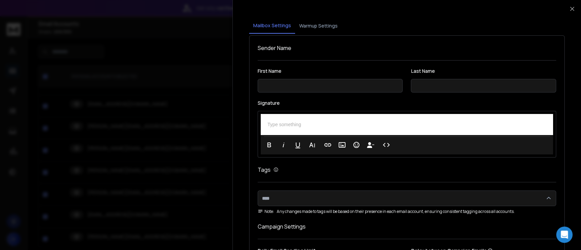
click at [310, 28] on button "Warmup Settings" at bounding box center [318, 25] width 47 height 15
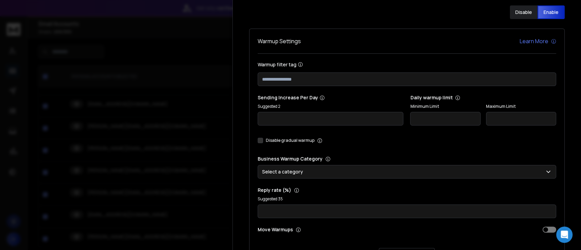
scroll to position [45, 0]
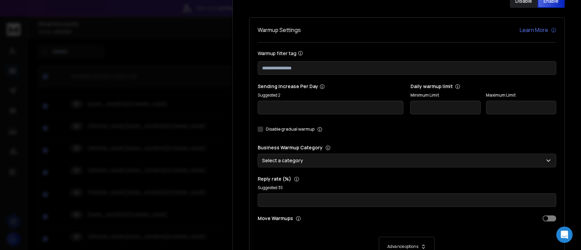
click at [446, 109] on input "number" at bounding box center [445, 108] width 70 height 14
type input "*"
click at [501, 107] on input "number" at bounding box center [521, 108] width 70 height 14
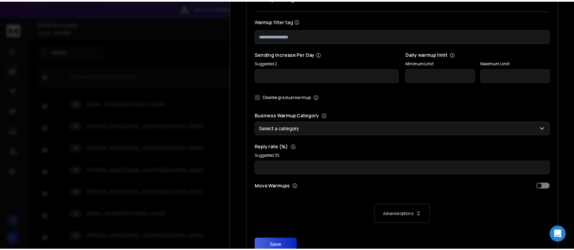
scroll to position [90, 0]
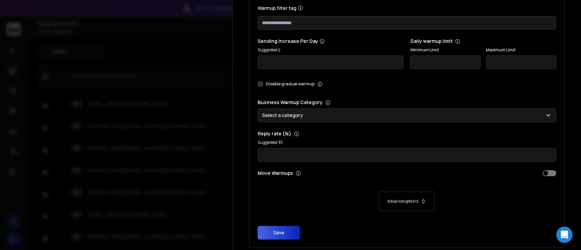
type input "**"
click at [309, 159] on input "number" at bounding box center [407, 155] width 298 height 14
type input "**"
click at [274, 232] on button "Save" at bounding box center [279, 233] width 43 height 14
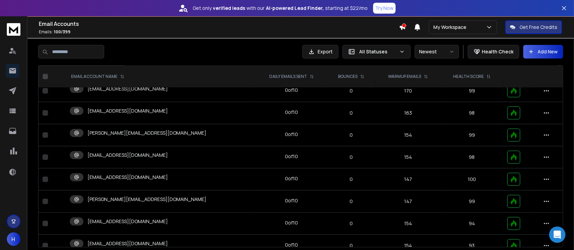
scroll to position [0, 0]
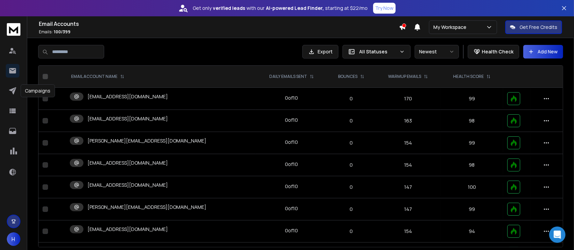
click at [94, 54] on input at bounding box center [71, 52] width 66 height 14
type input "********"
click at [38, 110] on button "Select this Page" at bounding box center [36, 108] width 5 height 5
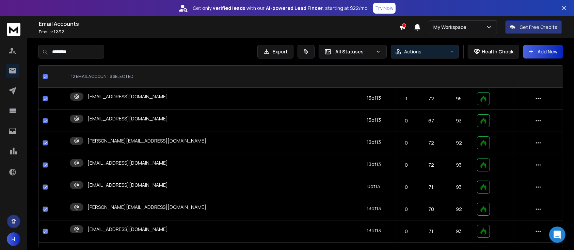
click at [430, 53] on div "Actions" at bounding box center [421, 51] width 52 height 7
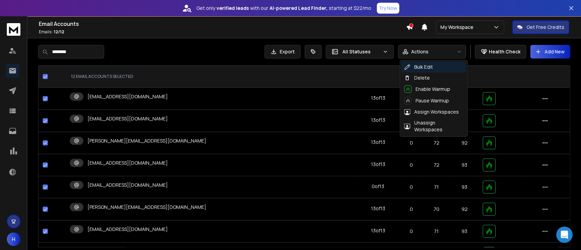
click at [429, 67] on div "Bulk Edit" at bounding box center [418, 67] width 29 height 7
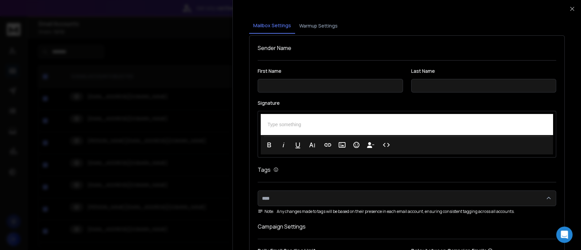
click at [330, 26] on button "Warmup Settings" at bounding box center [318, 25] width 47 height 15
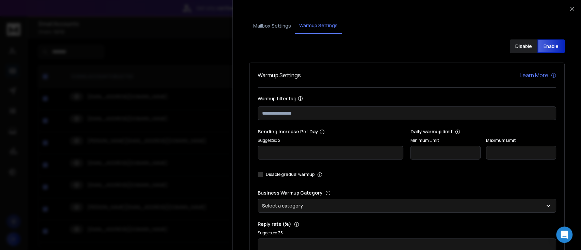
click at [266, 26] on button "Mailbox Settings" at bounding box center [272, 25] width 46 height 15
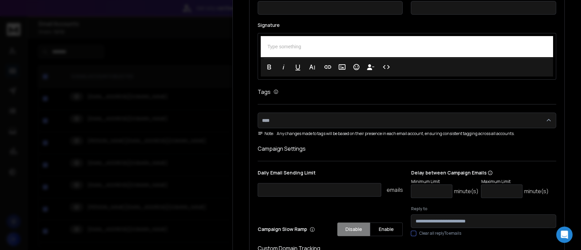
scroll to position [90, 0]
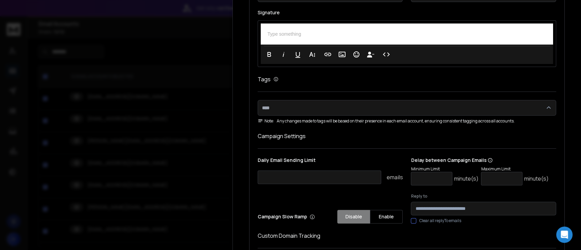
click at [345, 175] on input "number" at bounding box center [320, 177] width 124 height 14
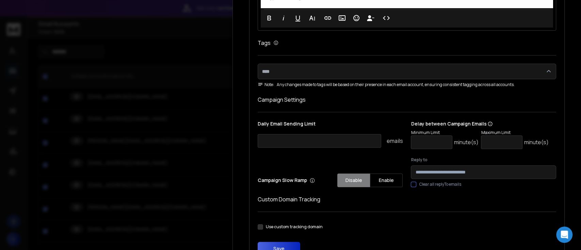
scroll to position [160, 0]
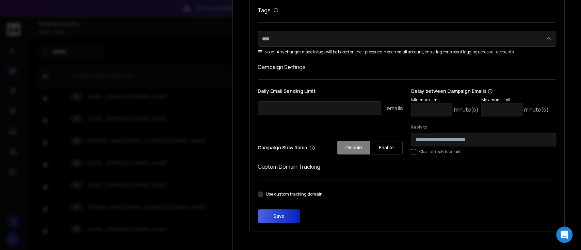
type input "**"
click at [275, 217] on button "Save" at bounding box center [279, 216] width 43 height 14
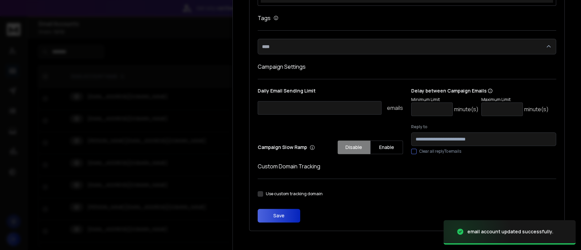
scroll to position [151, 0]
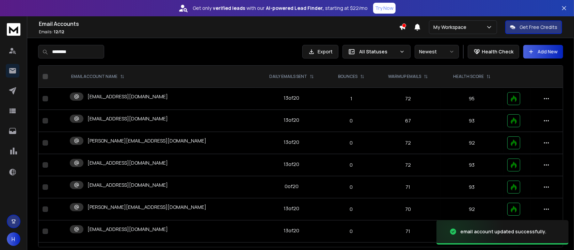
click at [83, 51] on input "********" at bounding box center [71, 52] width 66 height 14
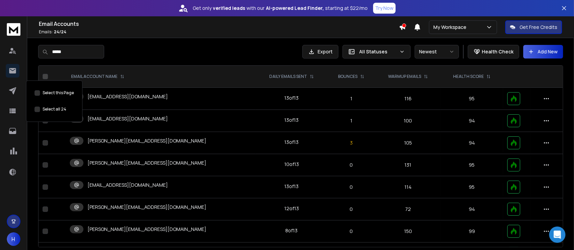
type input "*****"
click at [36, 110] on button "Select this Page" at bounding box center [36, 108] width 5 height 5
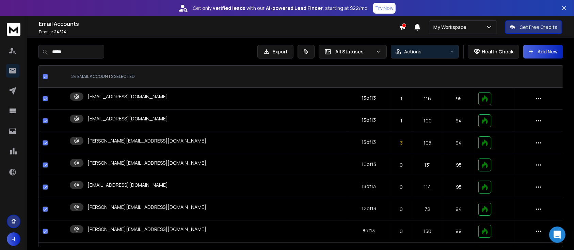
click at [411, 53] on p "Actions" at bounding box center [412, 51] width 17 height 7
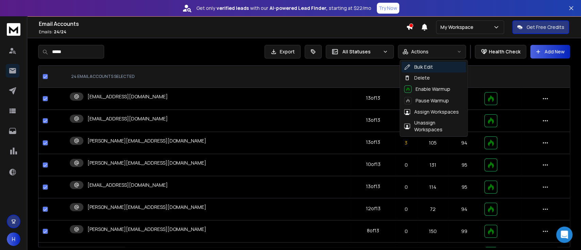
click at [435, 66] on div "Bulk Edit" at bounding box center [433, 67] width 65 height 11
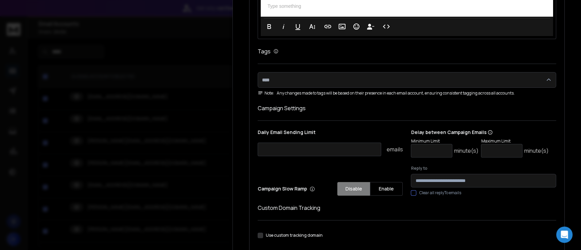
scroll to position [160, 0]
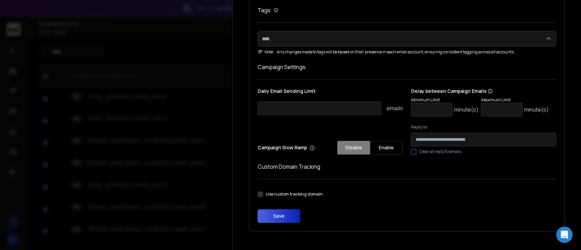
click at [307, 104] on input "number" at bounding box center [320, 108] width 124 height 14
type input "**"
click at [278, 218] on button "Save" at bounding box center [279, 216] width 43 height 14
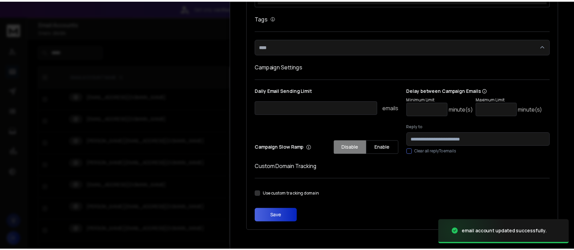
scroll to position [151, 0]
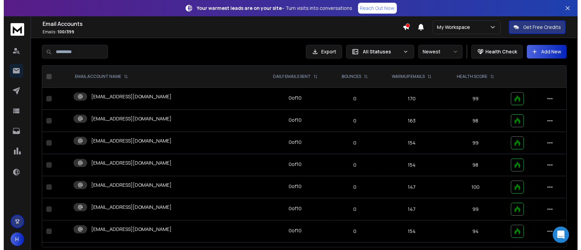
scroll to position [960, 0]
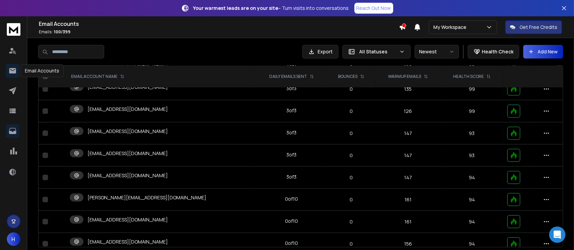
click at [13, 130] on icon at bounding box center [13, 131] width 8 height 8
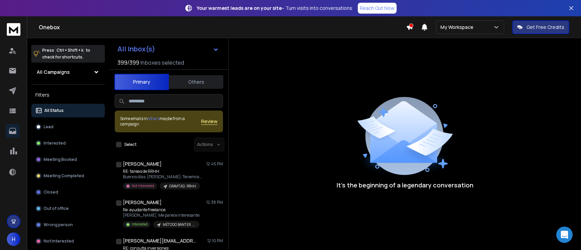
scroll to position [499, 0]
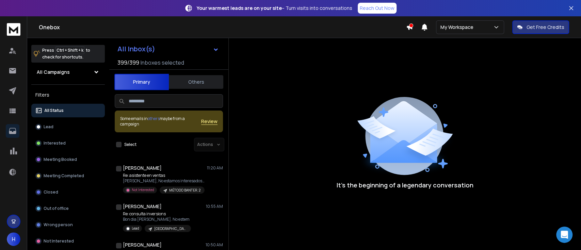
click at [58, 125] on button "Lead" at bounding box center [67, 127] width 73 height 14
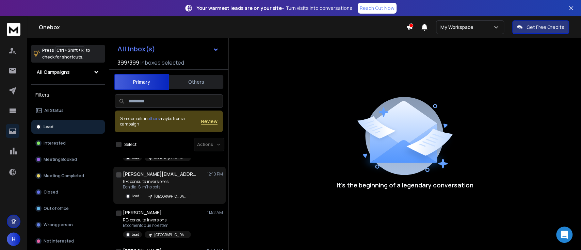
scroll to position [45, 0]
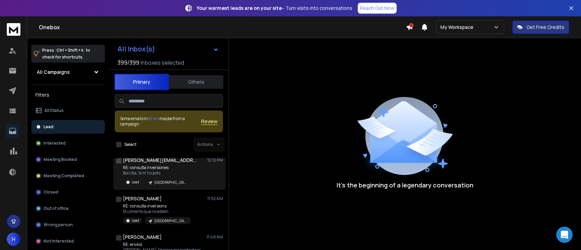
click at [188, 168] on div "RE: consulta inversiones Bon dia, Si m’ho pots Lead HISPANIA MT. 2" at bounding box center [173, 175] width 100 height 21
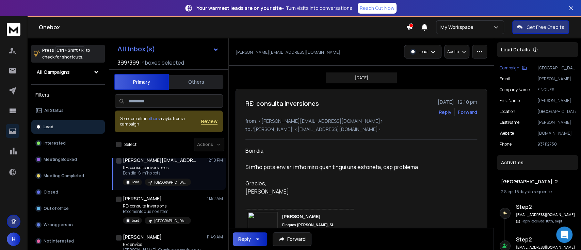
click at [549, 78] on p "[PERSON_NAME][EMAIL_ADDRESS][DOMAIN_NAME]" at bounding box center [556, 78] width 38 height 5
